Goal: Task Accomplishment & Management: Manage account settings

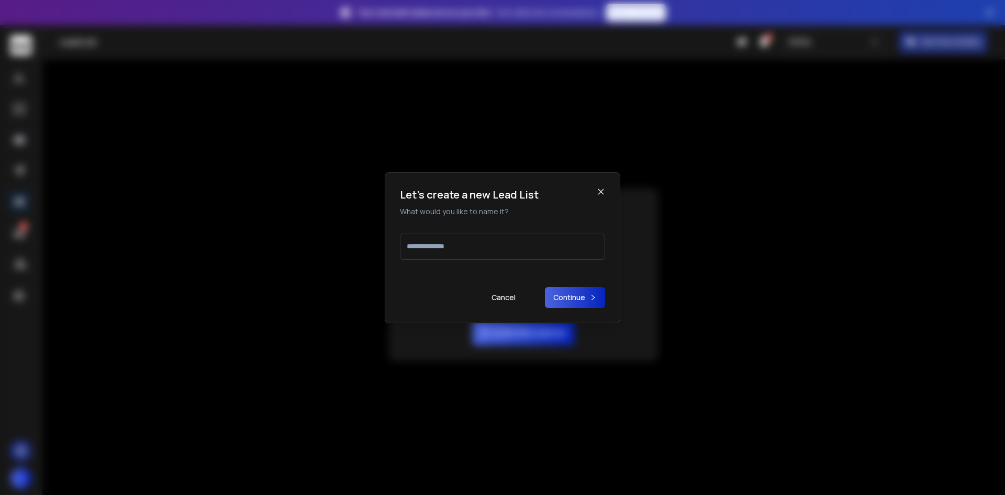
click at [595, 191] on div "Let's create a new Lead List What would you like to name it?" at bounding box center [502, 201] width 205 height 29
click at [599, 190] on icon at bounding box center [601, 191] width 8 height 8
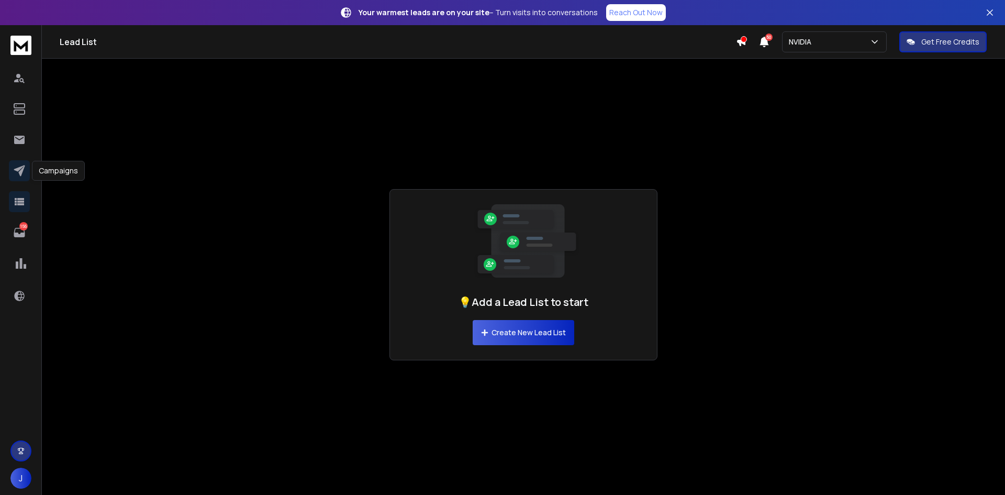
click at [25, 166] on icon at bounding box center [19, 170] width 13 height 13
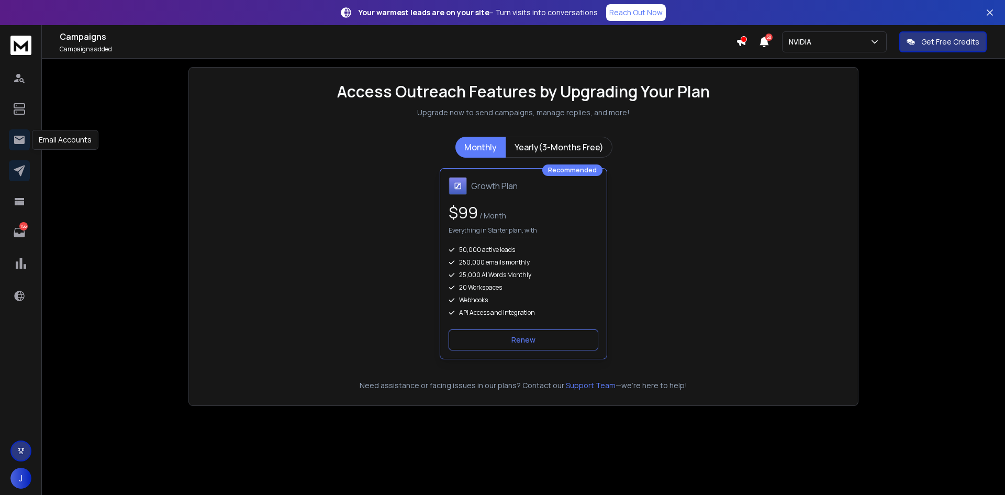
click at [25, 133] on icon at bounding box center [19, 139] width 13 height 13
click at [24, 112] on icon at bounding box center [19, 109] width 13 height 13
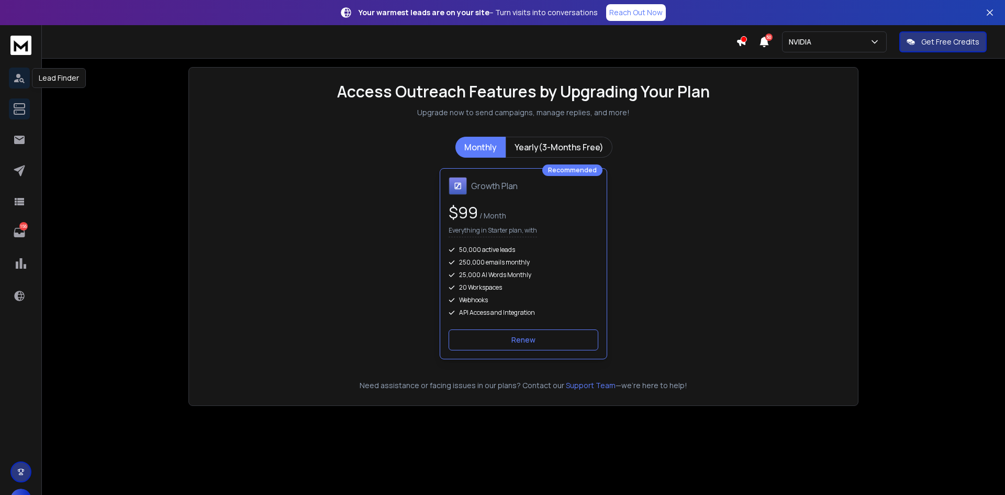
click at [16, 81] on icon at bounding box center [19, 80] width 10 height 5
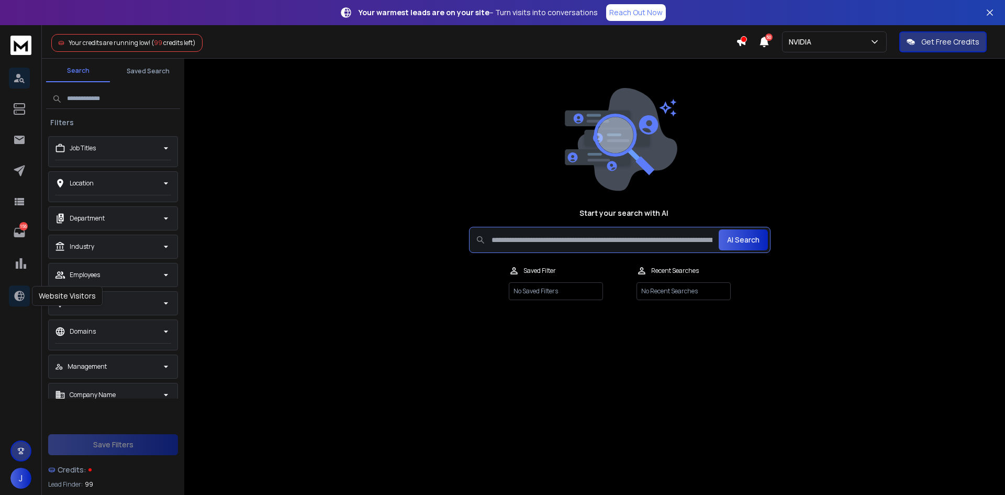
click at [13, 288] on link at bounding box center [19, 295] width 21 height 21
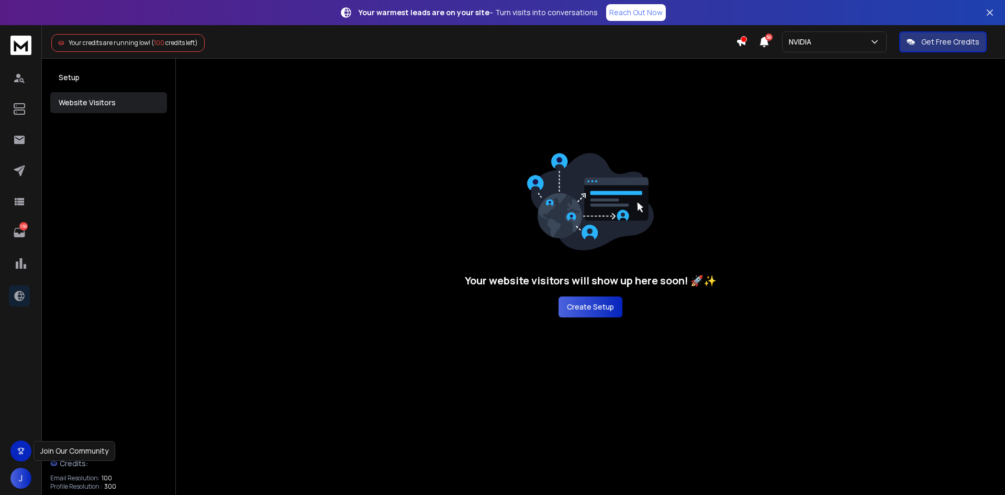
click at [25, 448] on link at bounding box center [20, 450] width 21 height 21
click at [20, 478] on span "J" at bounding box center [20, 477] width 21 height 21
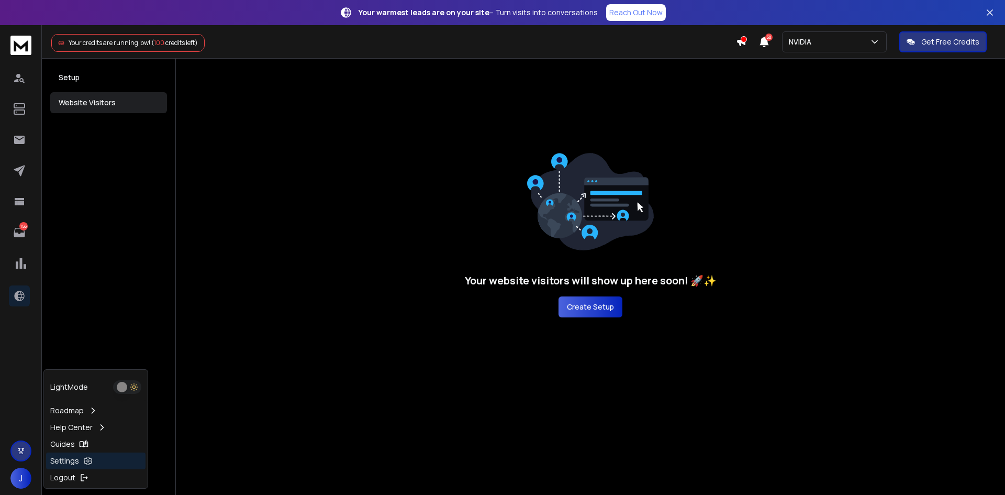
click at [80, 458] on div "Settings" at bounding box center [95, 460] width 99 height 17
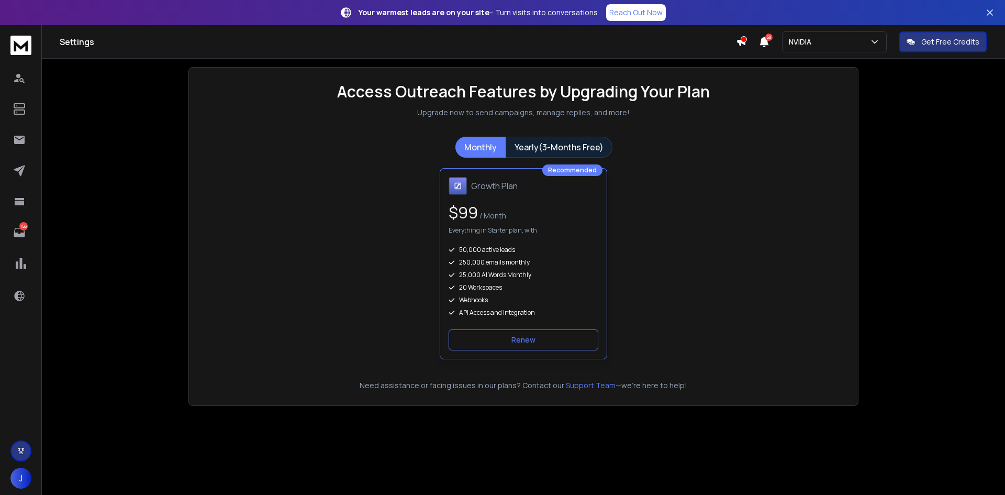
click at [574, 150] on button "Yearly(3-Months Free)" at bounding box center [559, 147] width 107 height 21
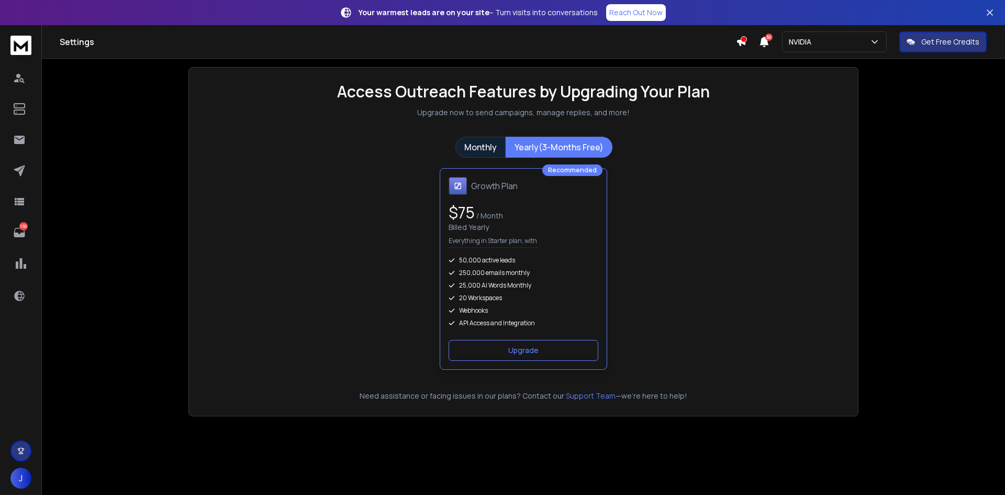
click at [479, 145] on button "Monthly" at bounding box center [480, 147] width 50 height 21
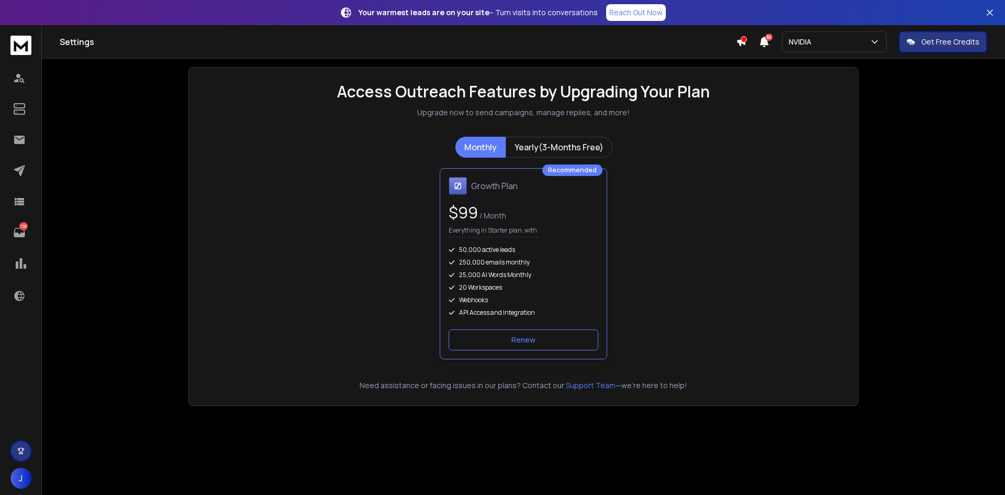
click at [375, 166] on div "Monthly Yearly(3-Months Free) Recommended Growth Plan $ 99 / Month Everything i…" at bounding box center [524, 253] width 640 height 233
